Goal: Task Accomplishment & Management: Manage account settings

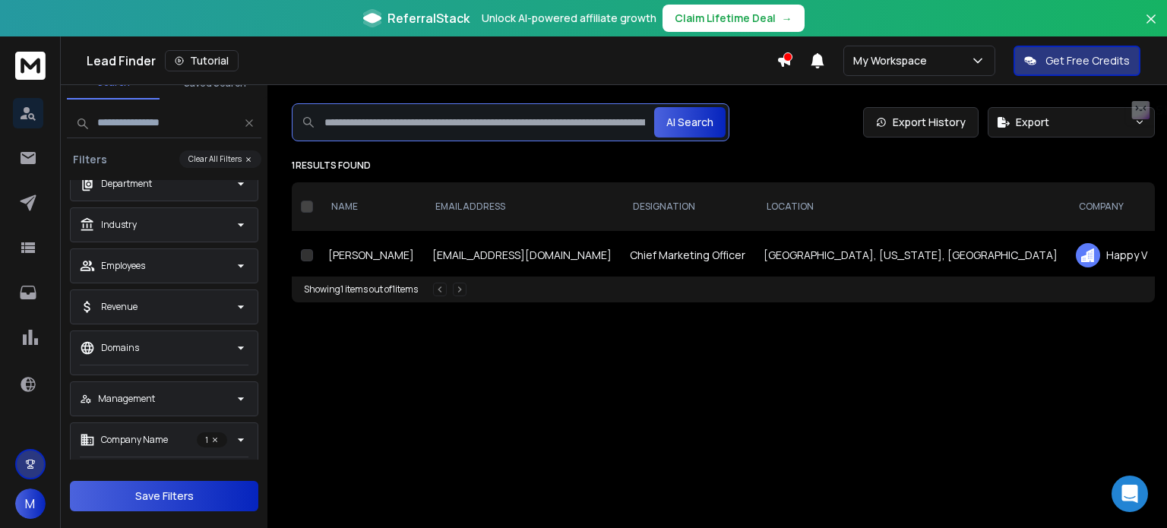
scroll to position [27, 0]
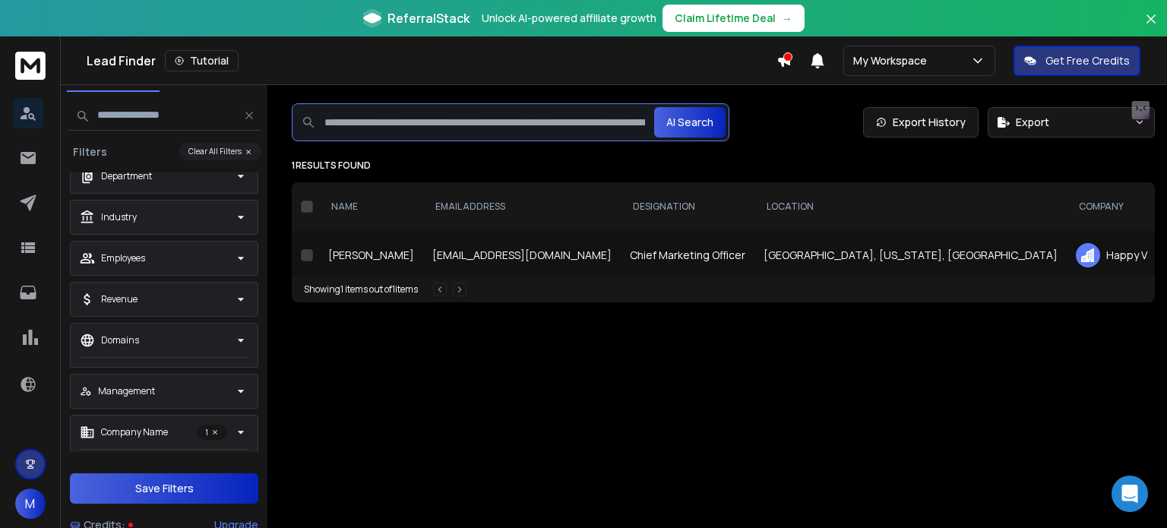
click at [301, 249] on button "button" at bounding box center [307, 255] width 12 height 12
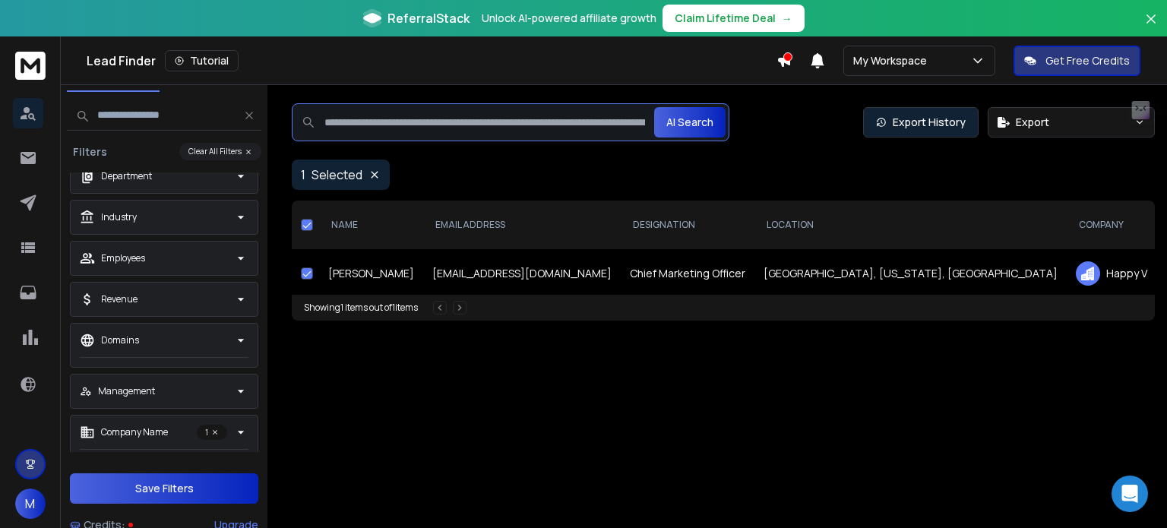
click at [944, 112] on link "Export History" at bounding box center [920, 122] width 115 height 30
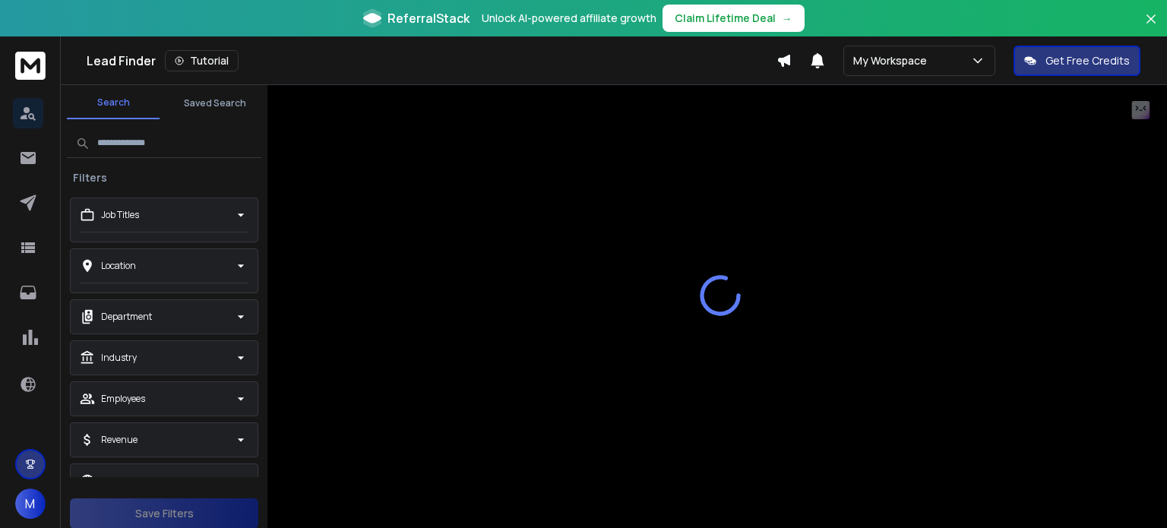
type input "**********"
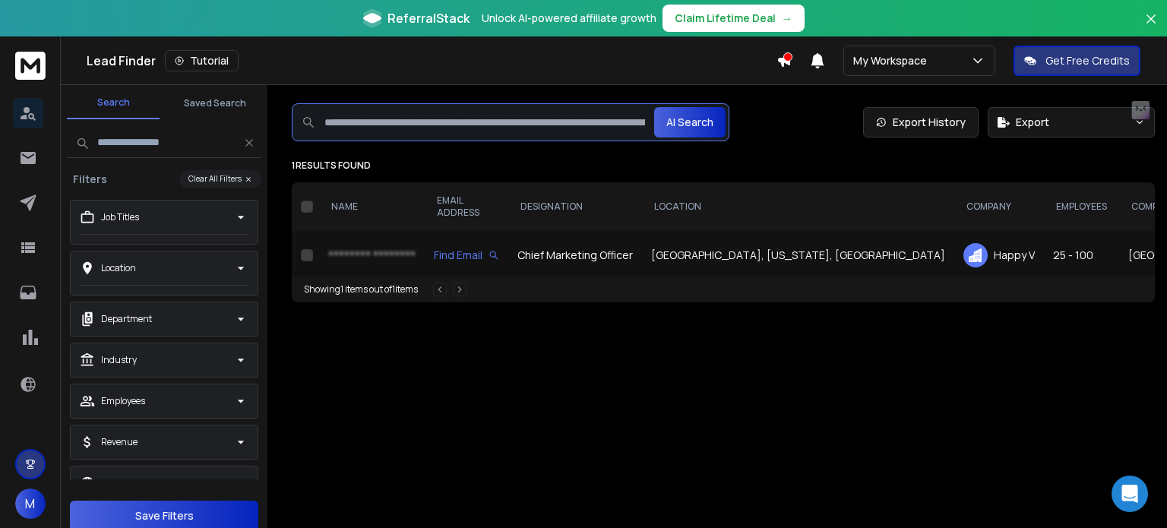
click at [292, 231] on td at bounding box center [305, 255] width 27 height 49
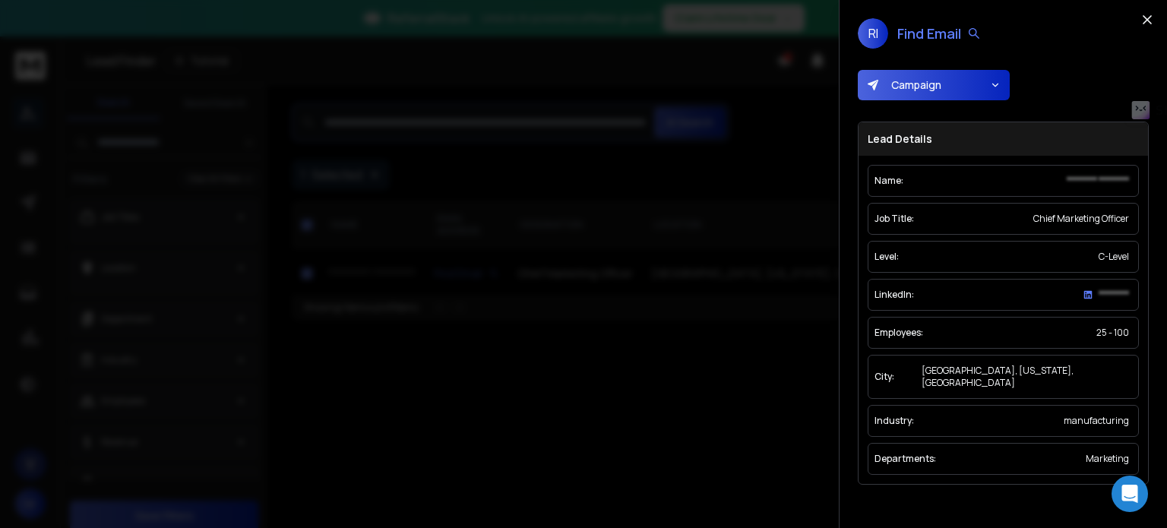
click at [1149, 21] on icon "button" at bounding box center [1146, 19] width 15 height 15
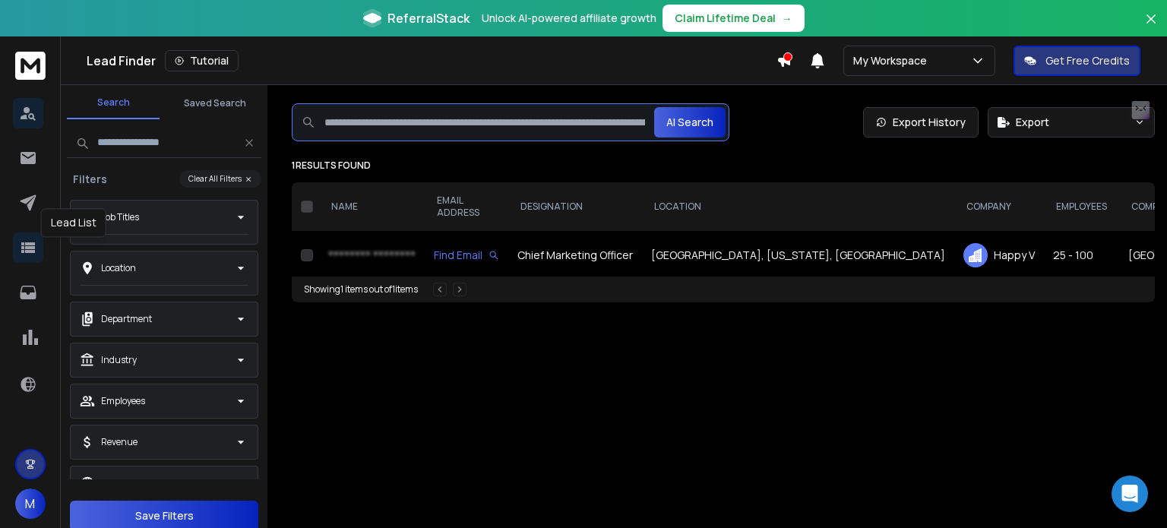
click at [28, 242] on icon at bounding box center [28, 247] width 14 height 11
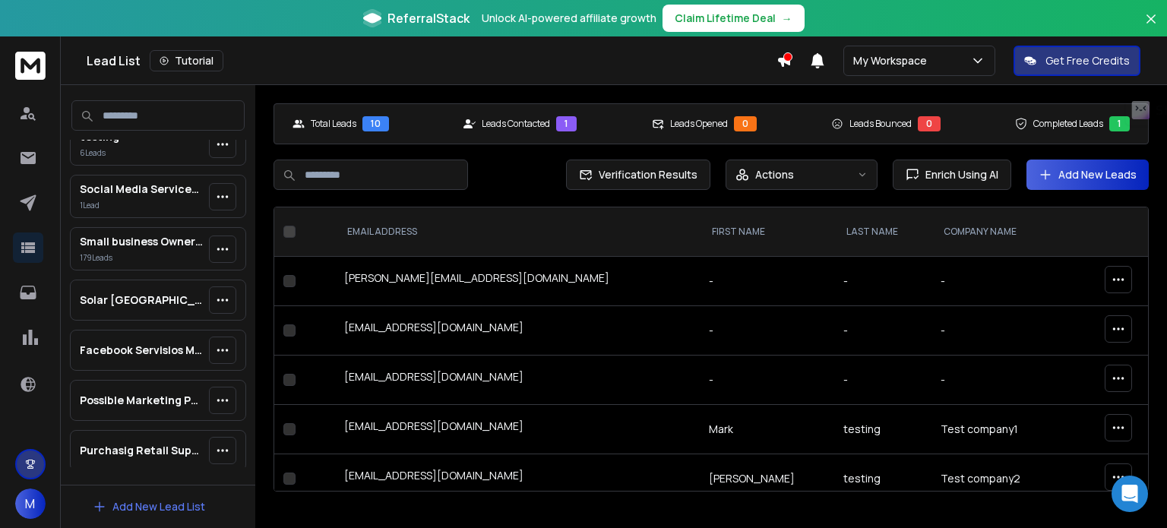
scroll to position [289, 0]
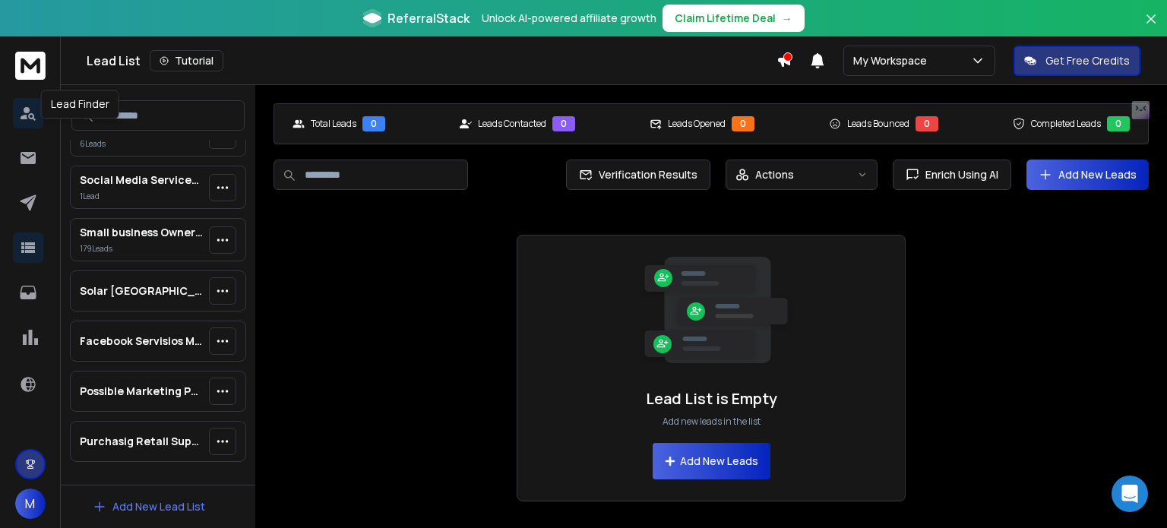
click at [23, 105] on icon at bounding box center [28, 113] width 18 height 18
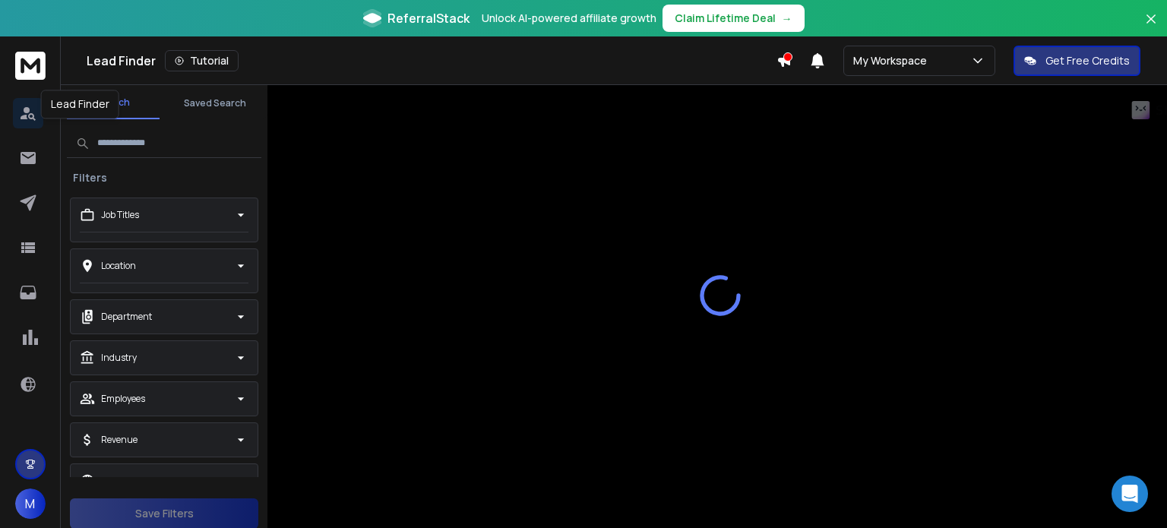
type input "**********"
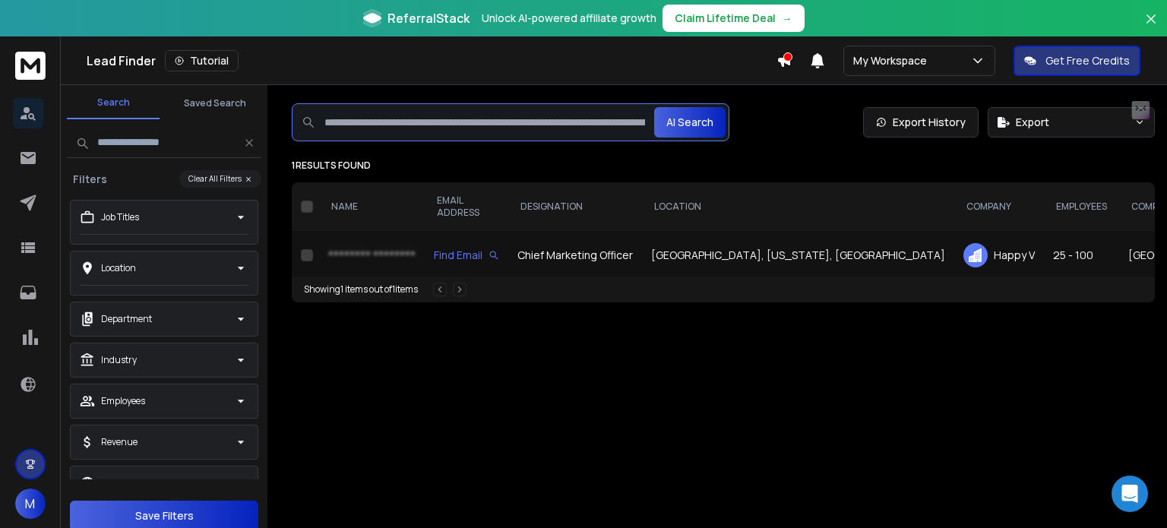
click at [301, 249] on button "button" at bounding box center [307, 255] width 12 height 12
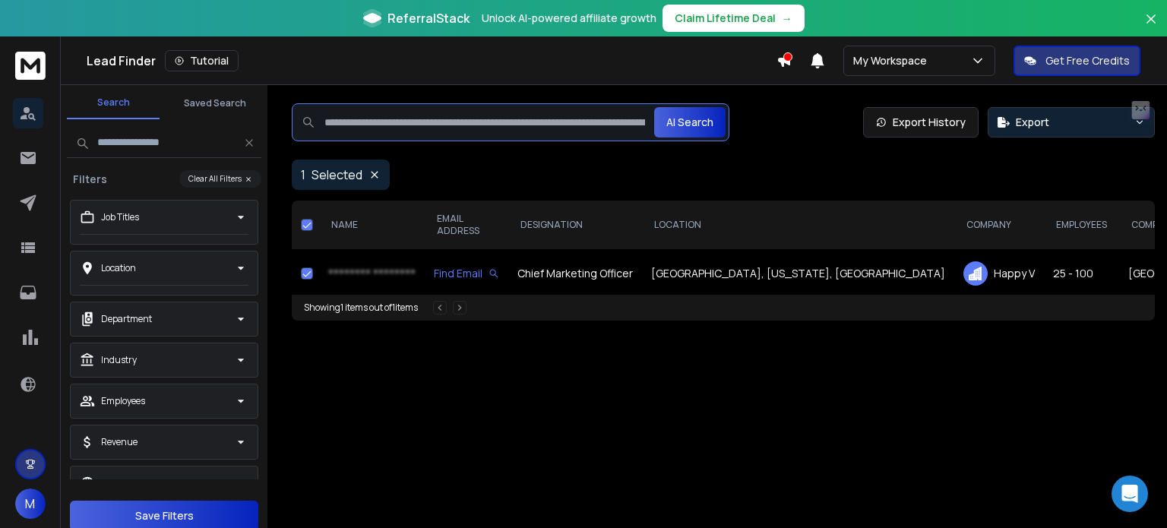
click at [1028, 115] on span "Export" at bounding box center [1032, 122] width 33 height 15
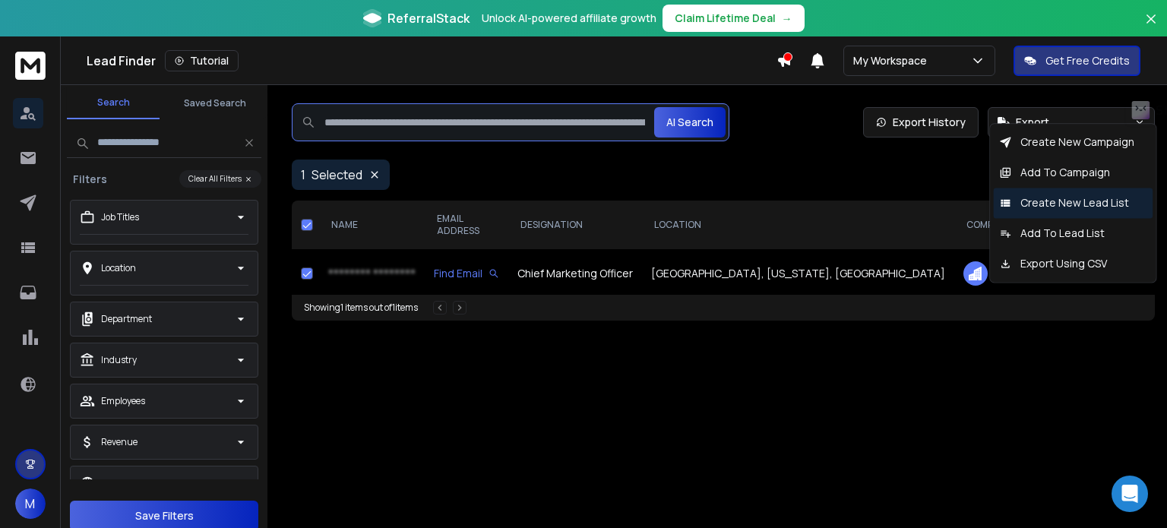
click at [1097, 192] on p "Create New Lead List" at bounding box center [1074, 202] width 115 height 21
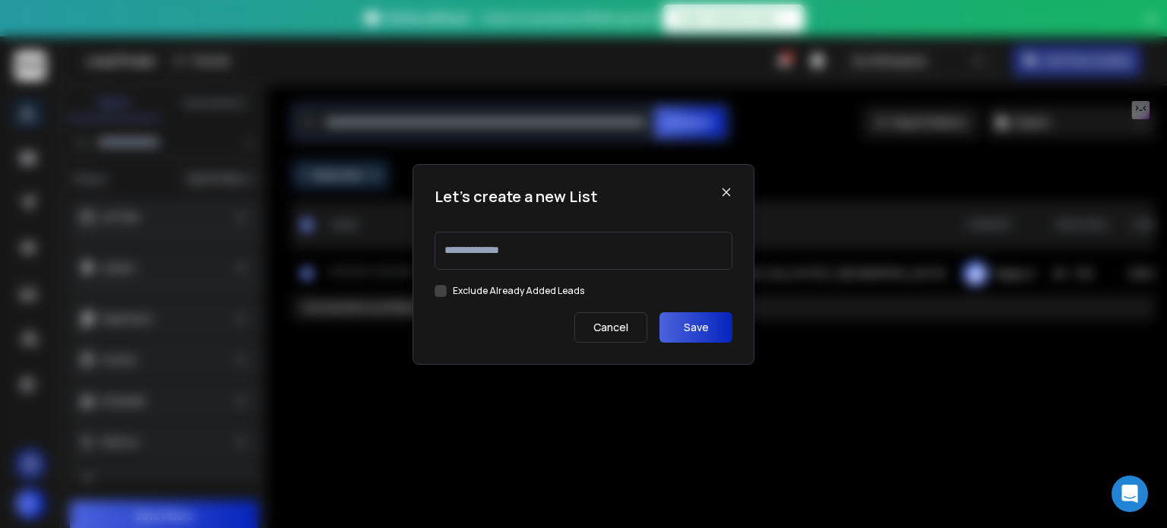
click at [606, 256] on input at bounding box center [583, 251] width 298 height 38
click at [686, 438] on div "Let's create a new List Exclude Already Added Leads Cancel Save" at bounding box center [583, 264] width 1167 height 528
click at [725, 198] on icon at bounding box center [726, 192] width 12 height 12
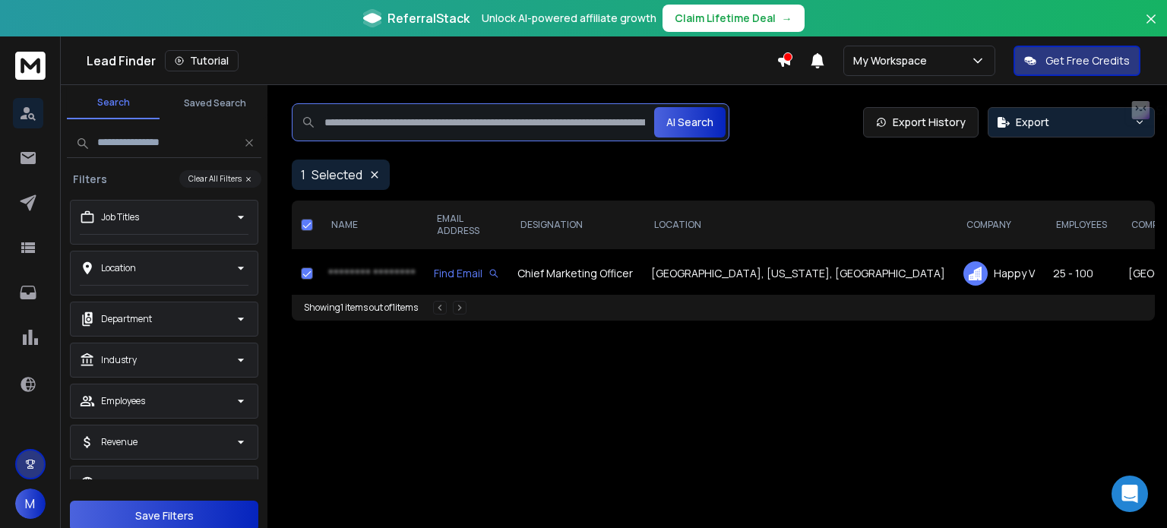
click at [1027, 115] on span "Export" at bounding box center [1032, 122] width 33 height 15
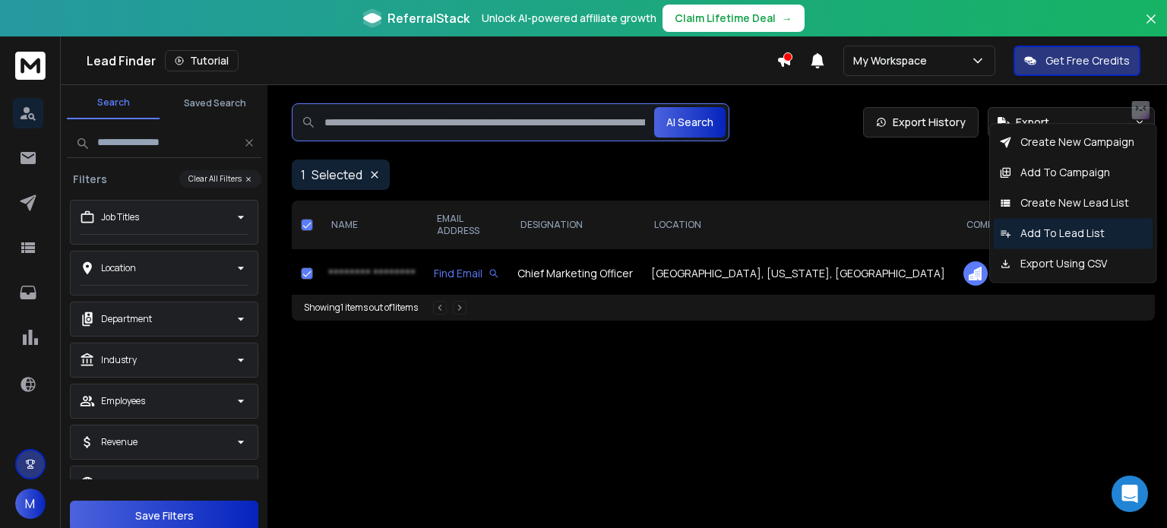
click at [1036, 223] on p "Add To Lead List" at bounding box center [1062, 233] width 90 height 21
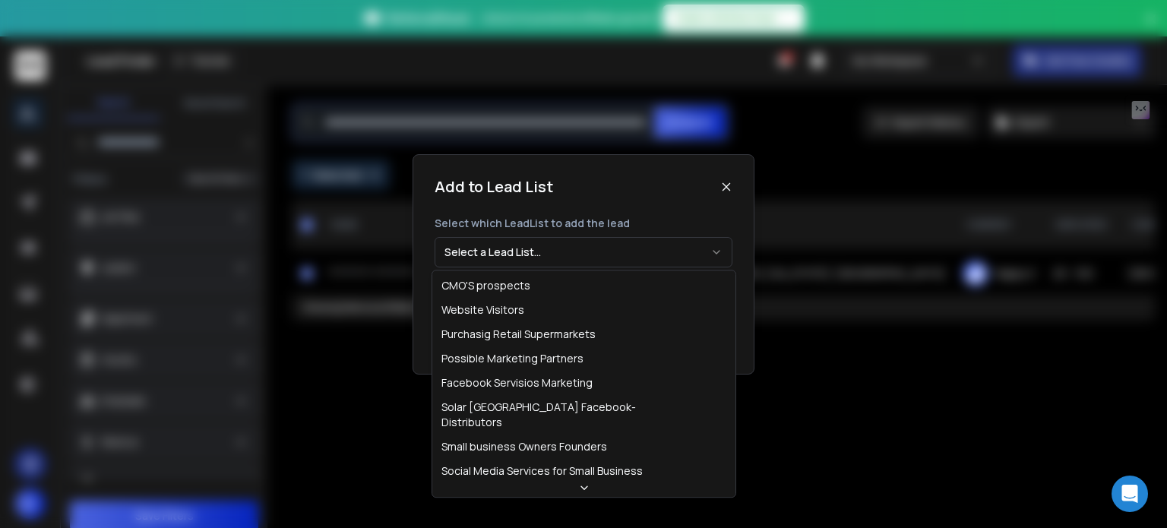
click at [629, 254] on button "Select a Lead List..." at bounding box center [583, 252] width 298 height 30
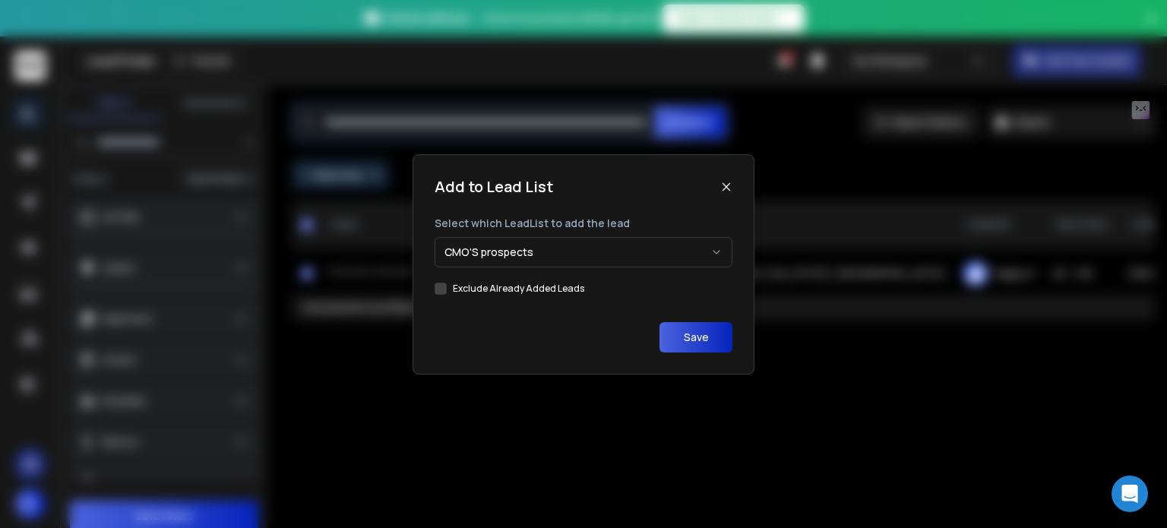
click at [719, 328] on button "Save" at bounding box center [695, 337] width 73 height 30
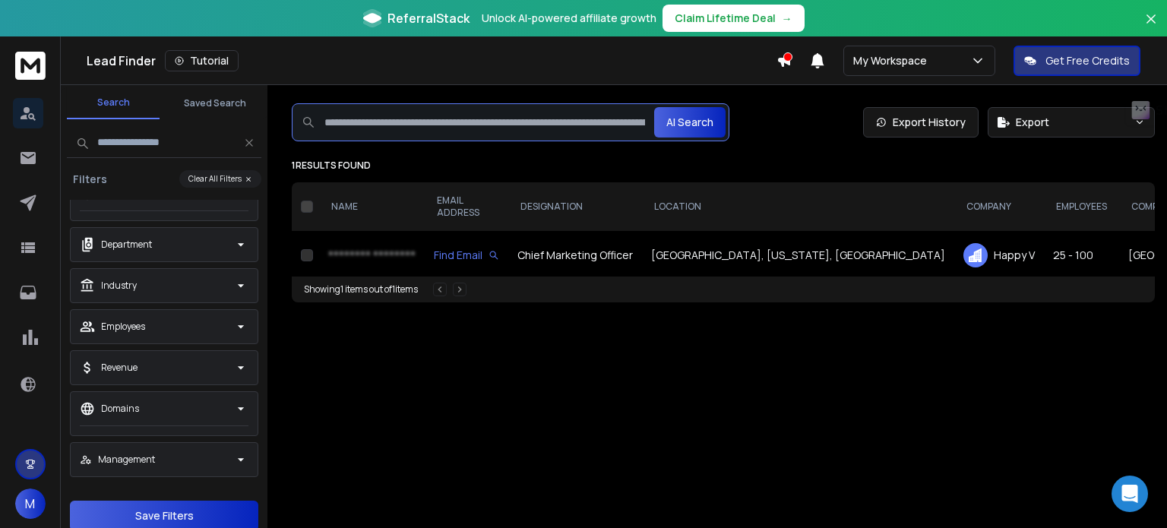
scroll to position [115, 0]
click at [27, 242] on icon at bounding box center [28, 247] width 14 height 11
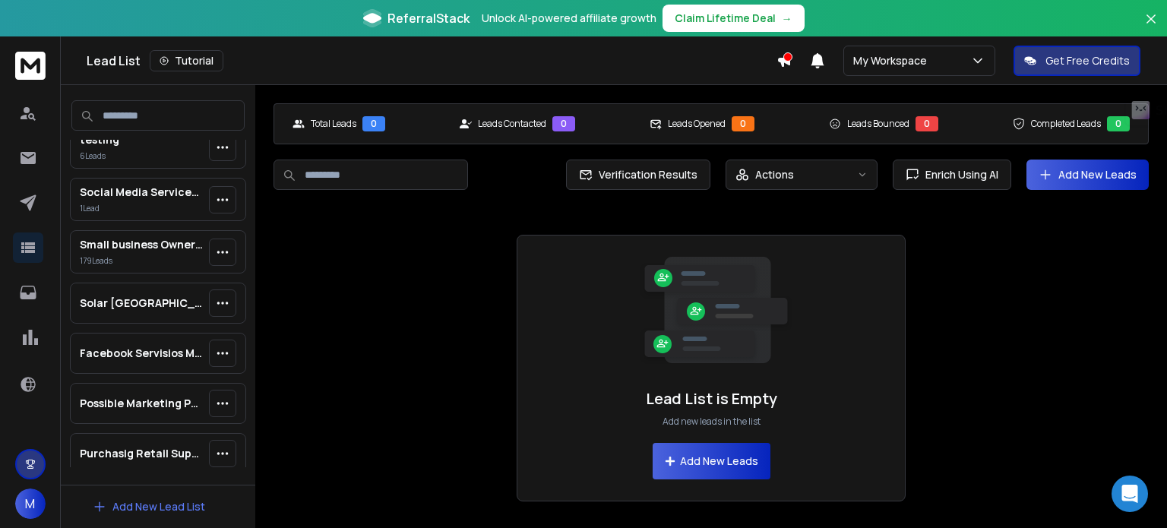
scroll to position [289, 0]
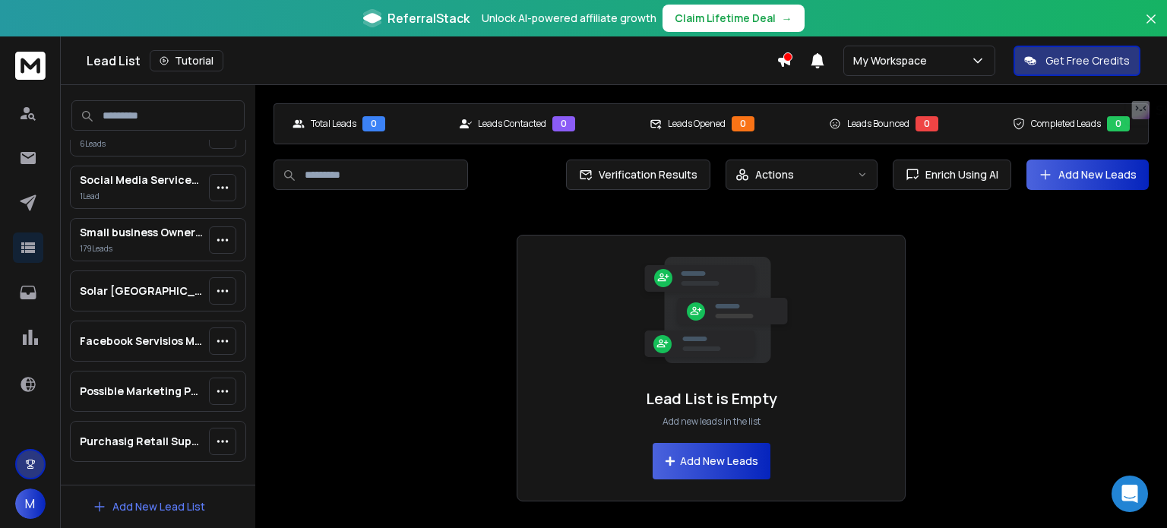
click at [392, 335] on div "Lead List is Empty Add new leads in the list Add New Leads" at bounding box center [710, 368] width 875 height 267
click at [421, 326] on div "Lead List is Empty Add new leads in the list Add New Leads" at bounding box center [710, 368] width 875 height 267
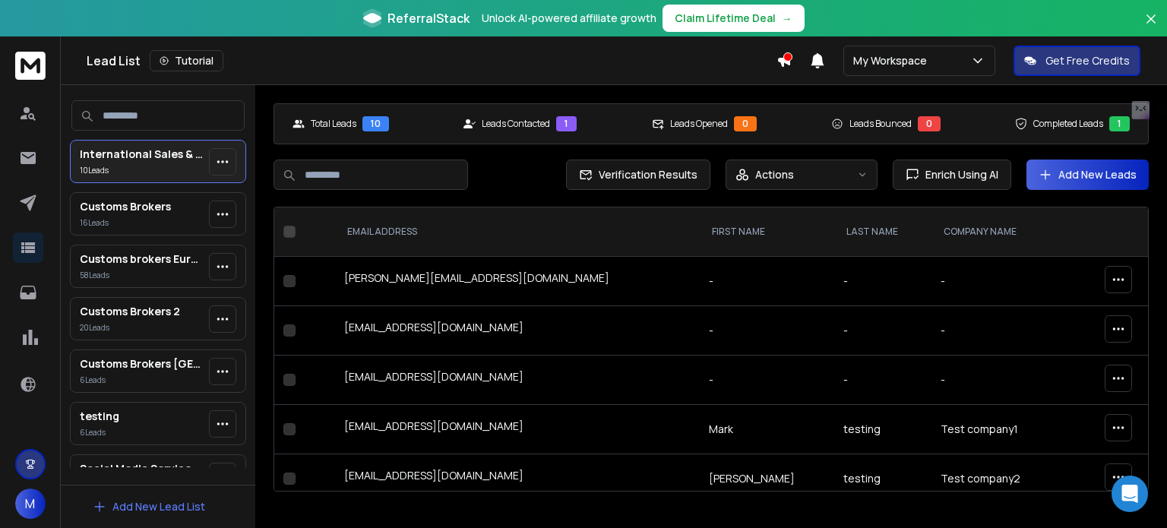
scroll to position [289, 0]
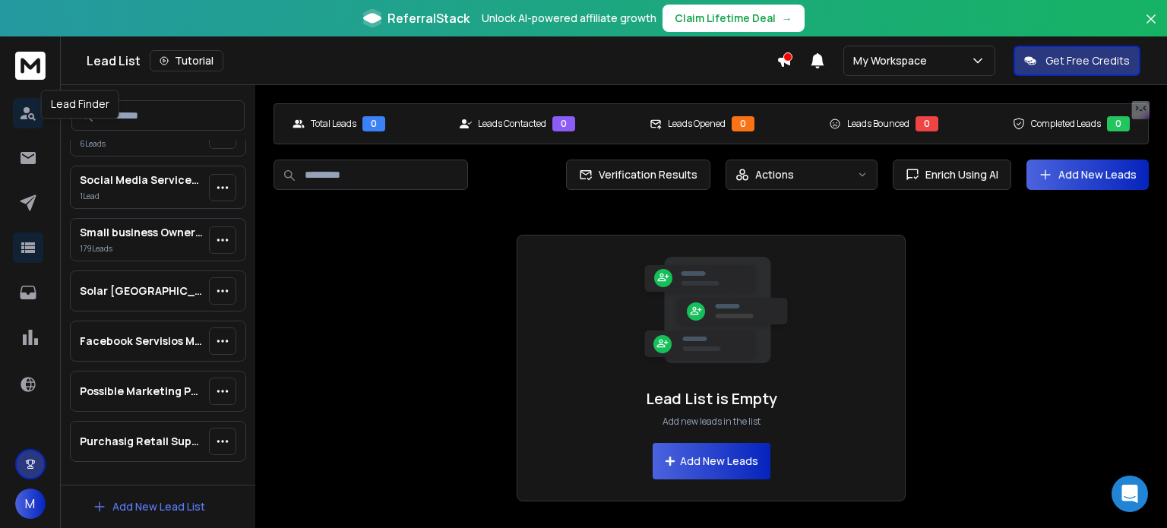
click at [26, 109] on icon at bounding box center [28, 113] width 18 height 18
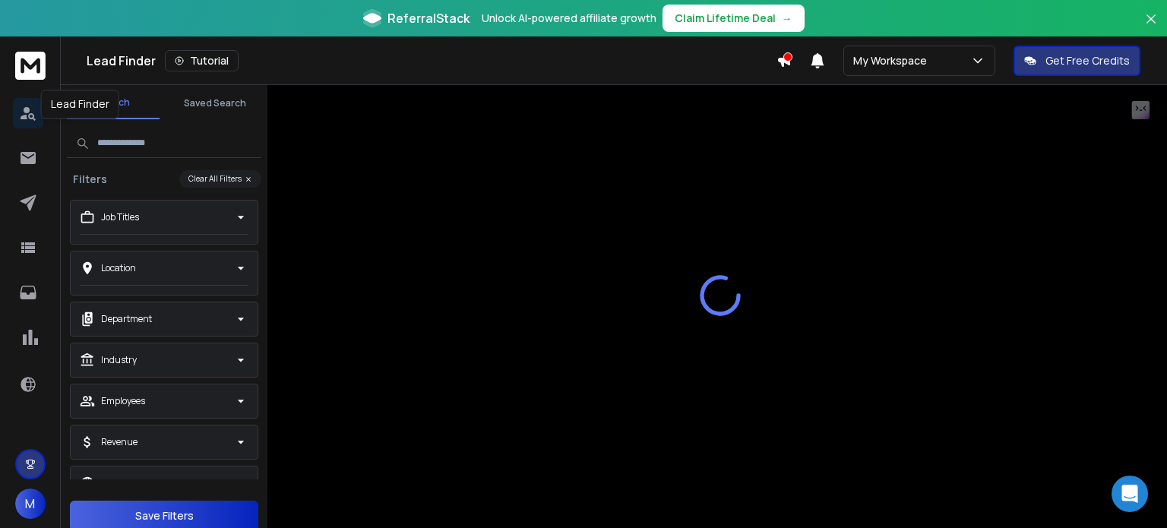
type input "**********"
